Goal: Task Accomplishment & Management: Use online tool/utility

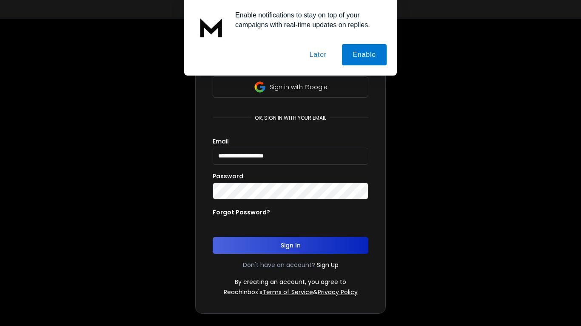
type input "**********"
click at [290, 245] on button "Sign In" at bounding box center [291, 245] width 156 height 17
